Goal: Navigation & Orientation: Understand site structure

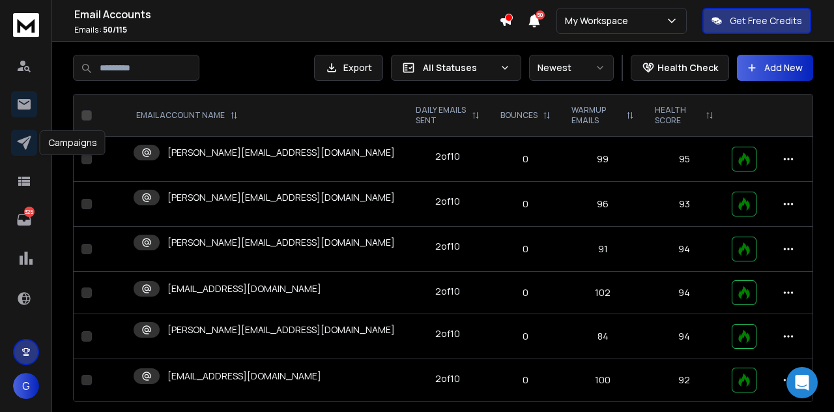
click at [33, 154] on link at bounding box center [24, 143] width 26 height 26
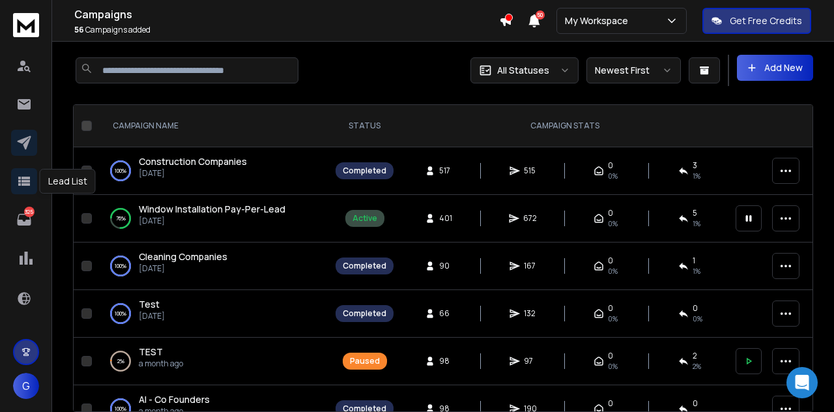
click at [21, 193] on link at bounding box center [24, 181] width 26 height 26
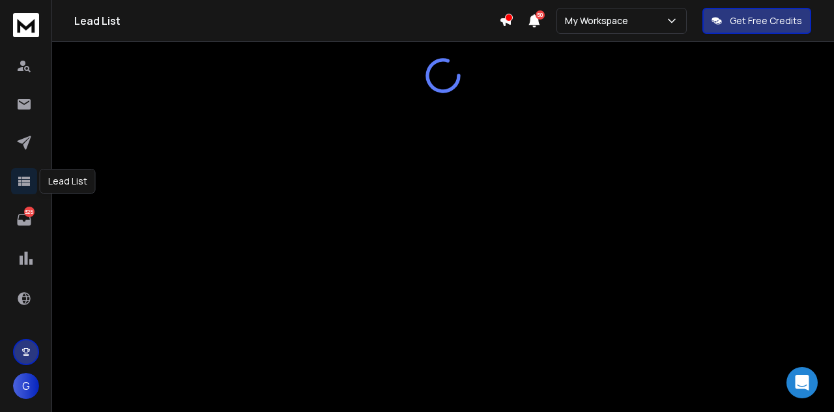
click at [21, 199] on div "325" at bounding box center [26, 184] width 30 height 263
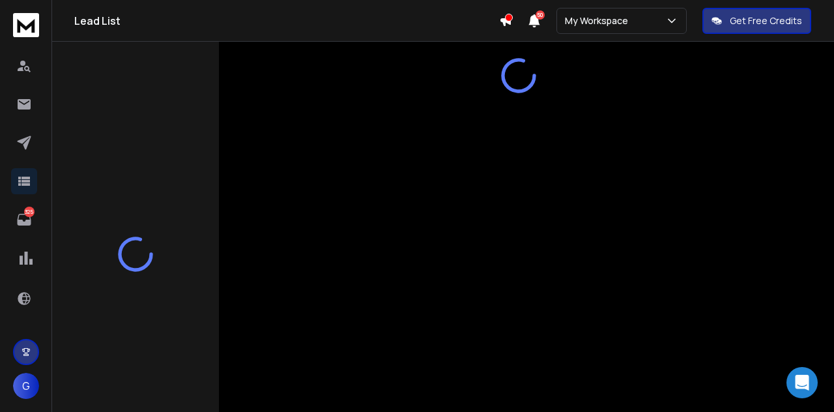
click at [21, 201] on div "325" at bounding box center [26, 184] width 30 height 263
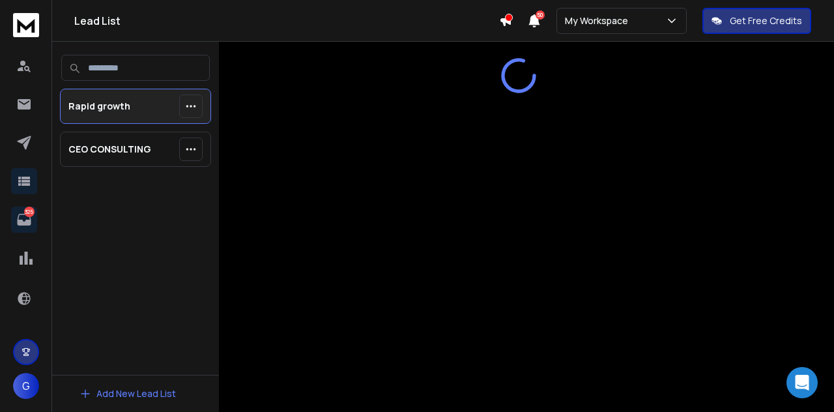
click at [21, 206] on div "325" at bounding box center [26, 184] width 30 height 263
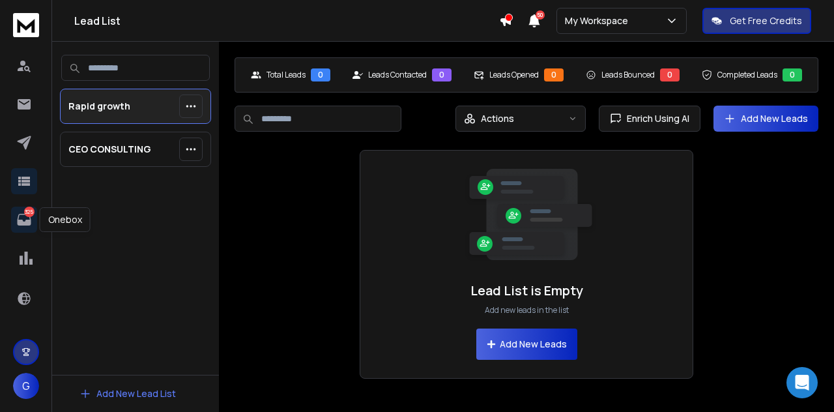
click at [21, 208] on link "325" at bounding box center [24, 219] width 26 height 26
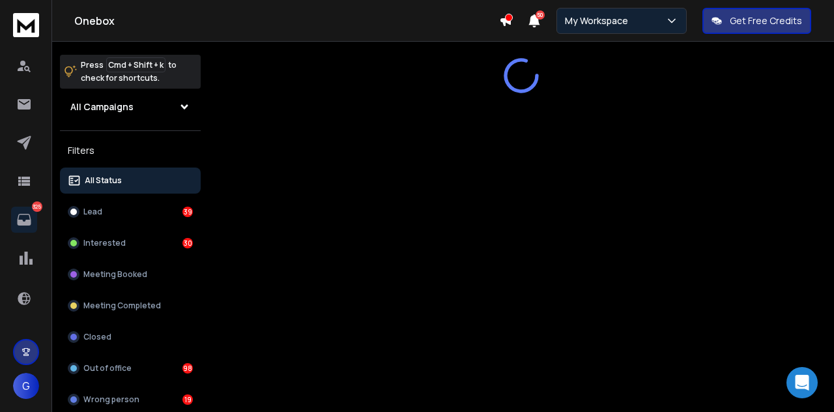
click at [668, 25] on div "My Workspace" at bounding box center [621, 20] width 113 height 13
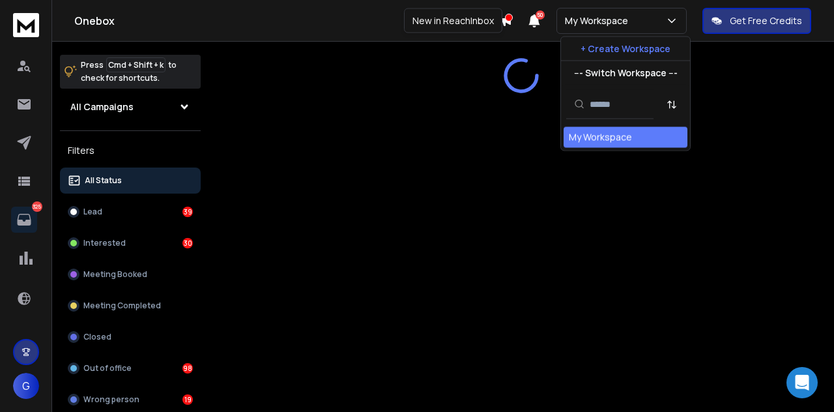
click at [485, 21] on div "New in ReachInbox" at bounding box center [453, 20] width 98 height 25
